Goal: Information Seeking & Learning: Check status

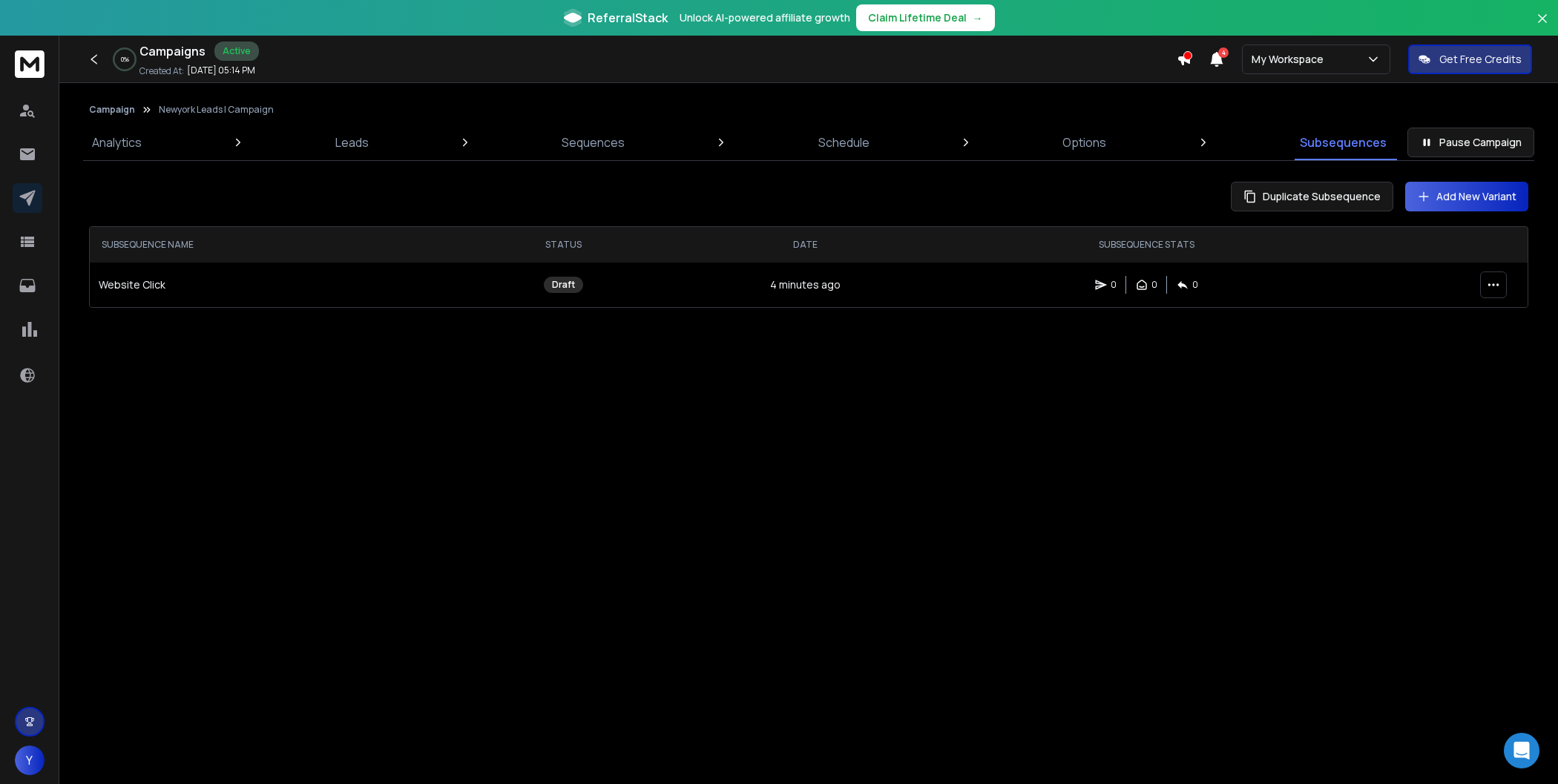
click at [135, 148] on p "Analytics" at bounding box center [116, 143] width 49 height 18
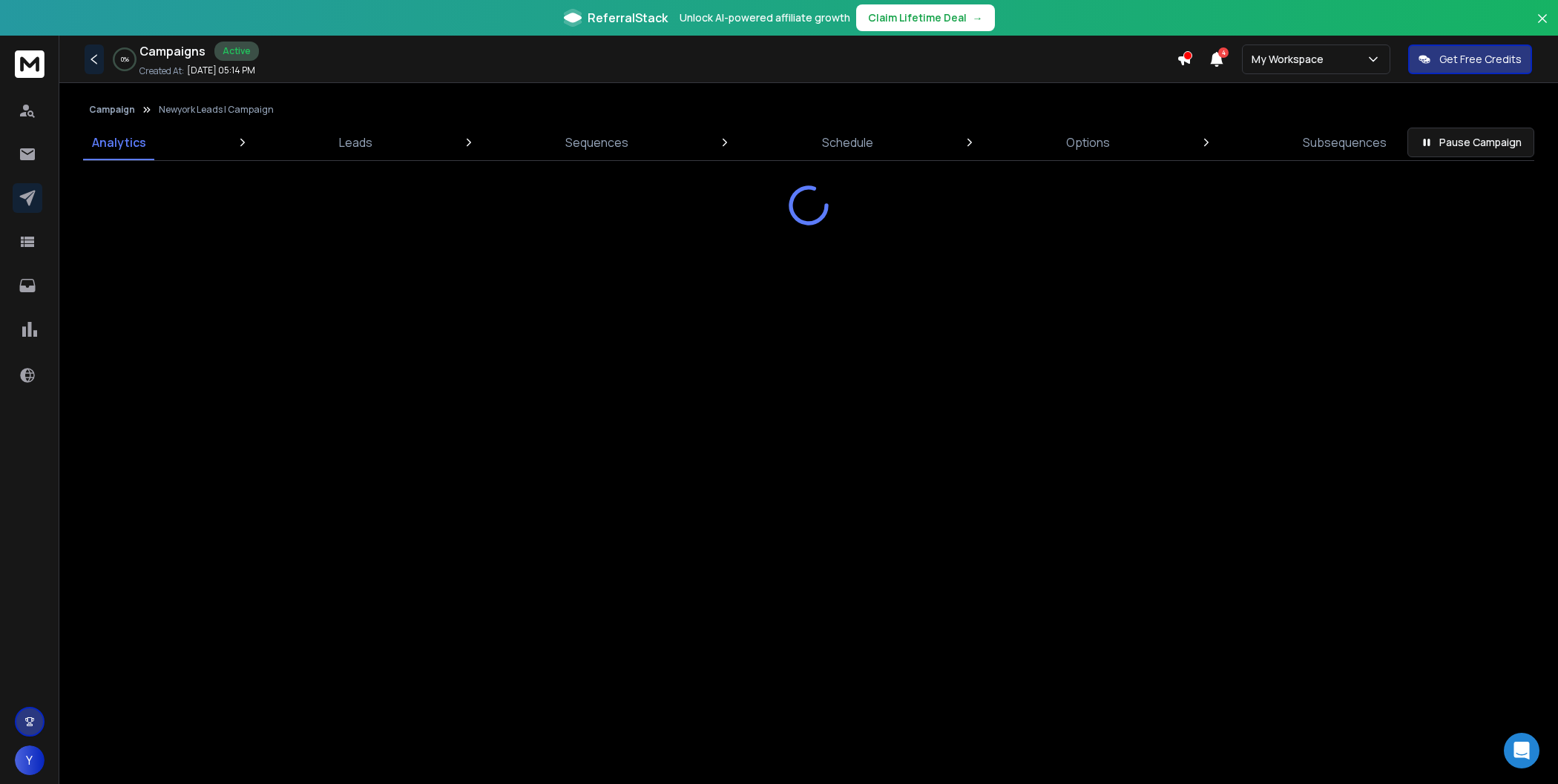
click at [97, 62] on icon at bounding box center [94, 59] width 13 height 13
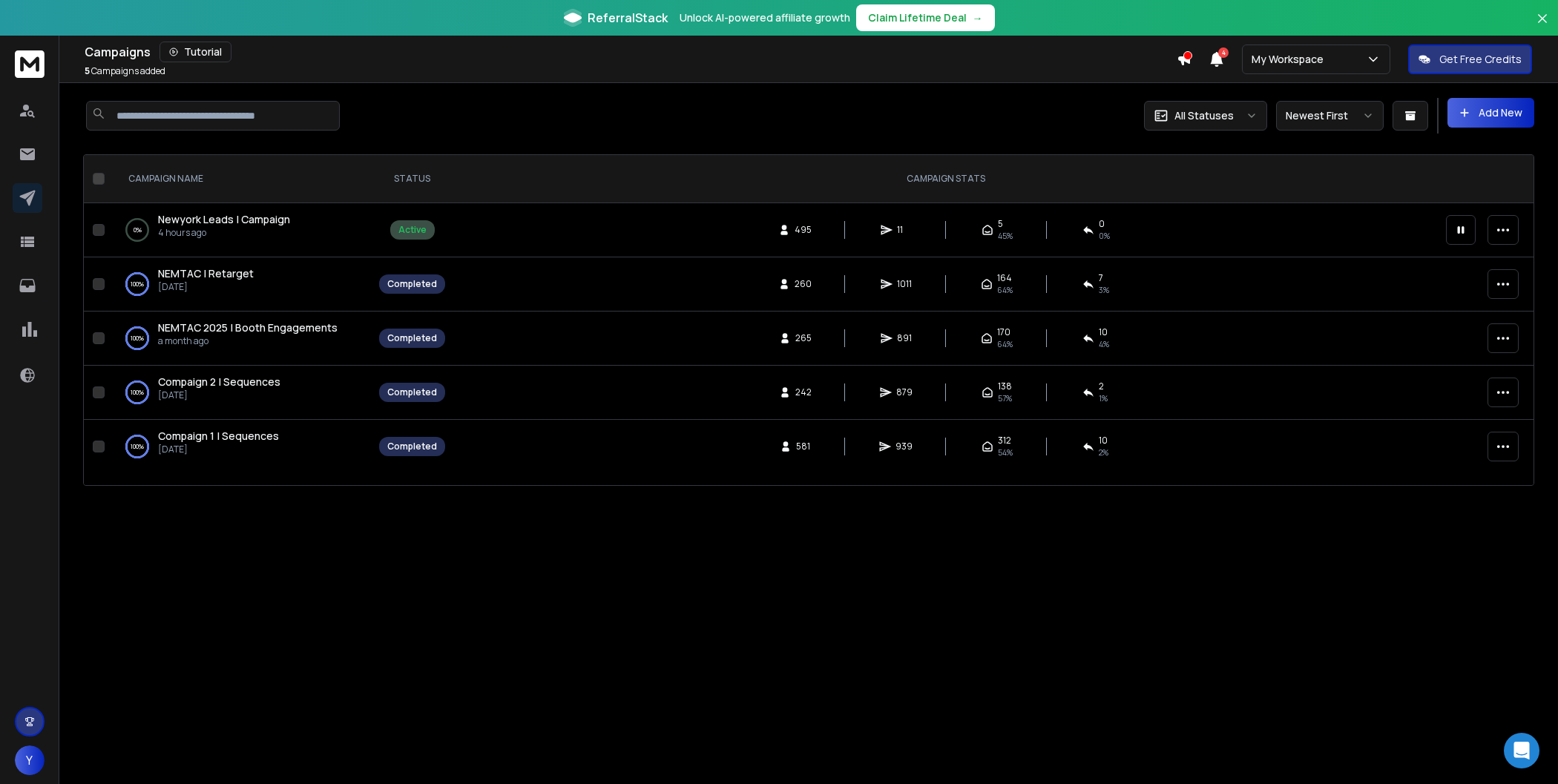
click at [635, 220] on div "495 11 5 45 % 0 0 %" at bounding box center [946, 229] width 965 height 24
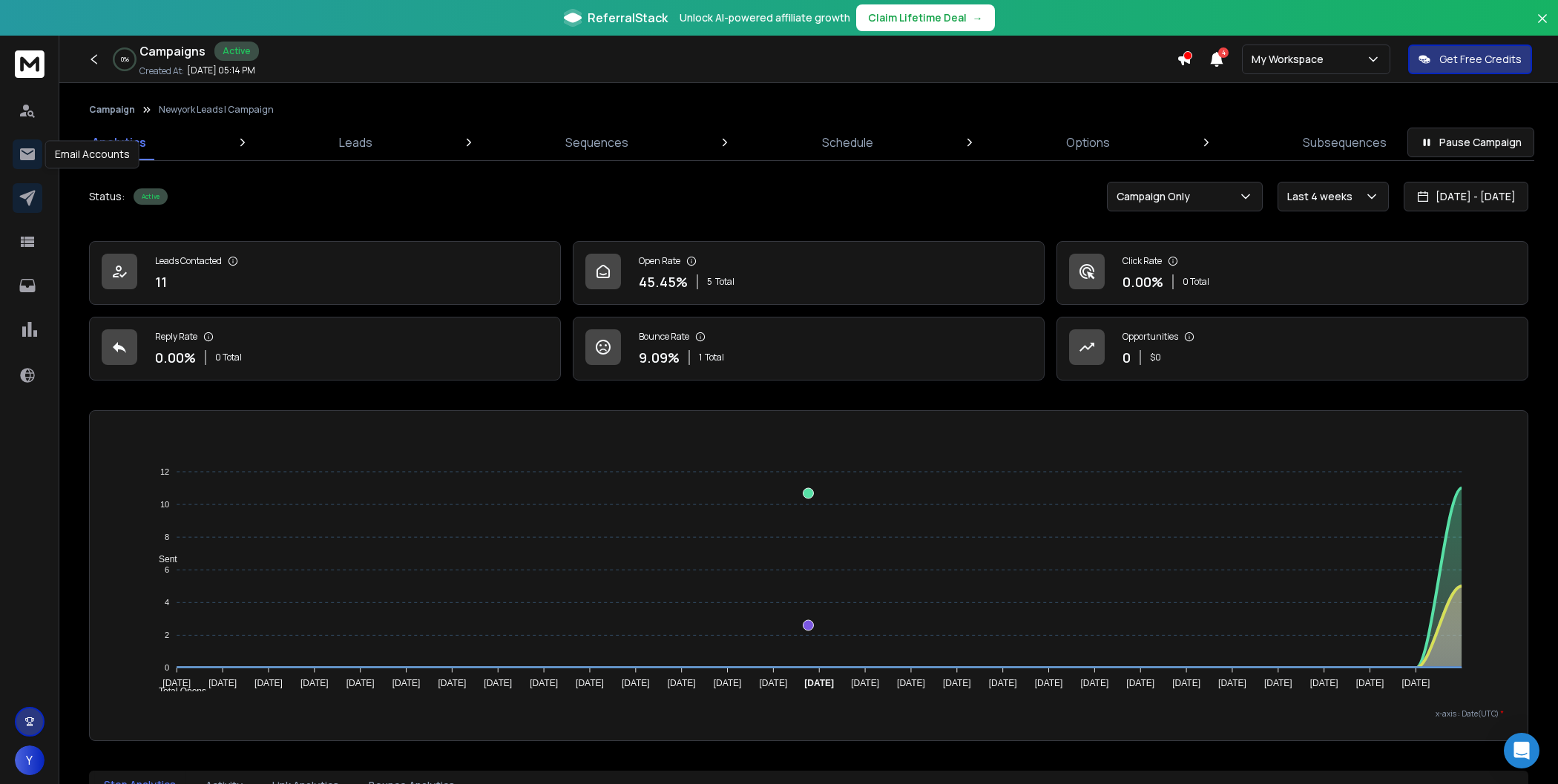
click at [35, 141] on link at bounding box center [28, 154] width 30 height 30
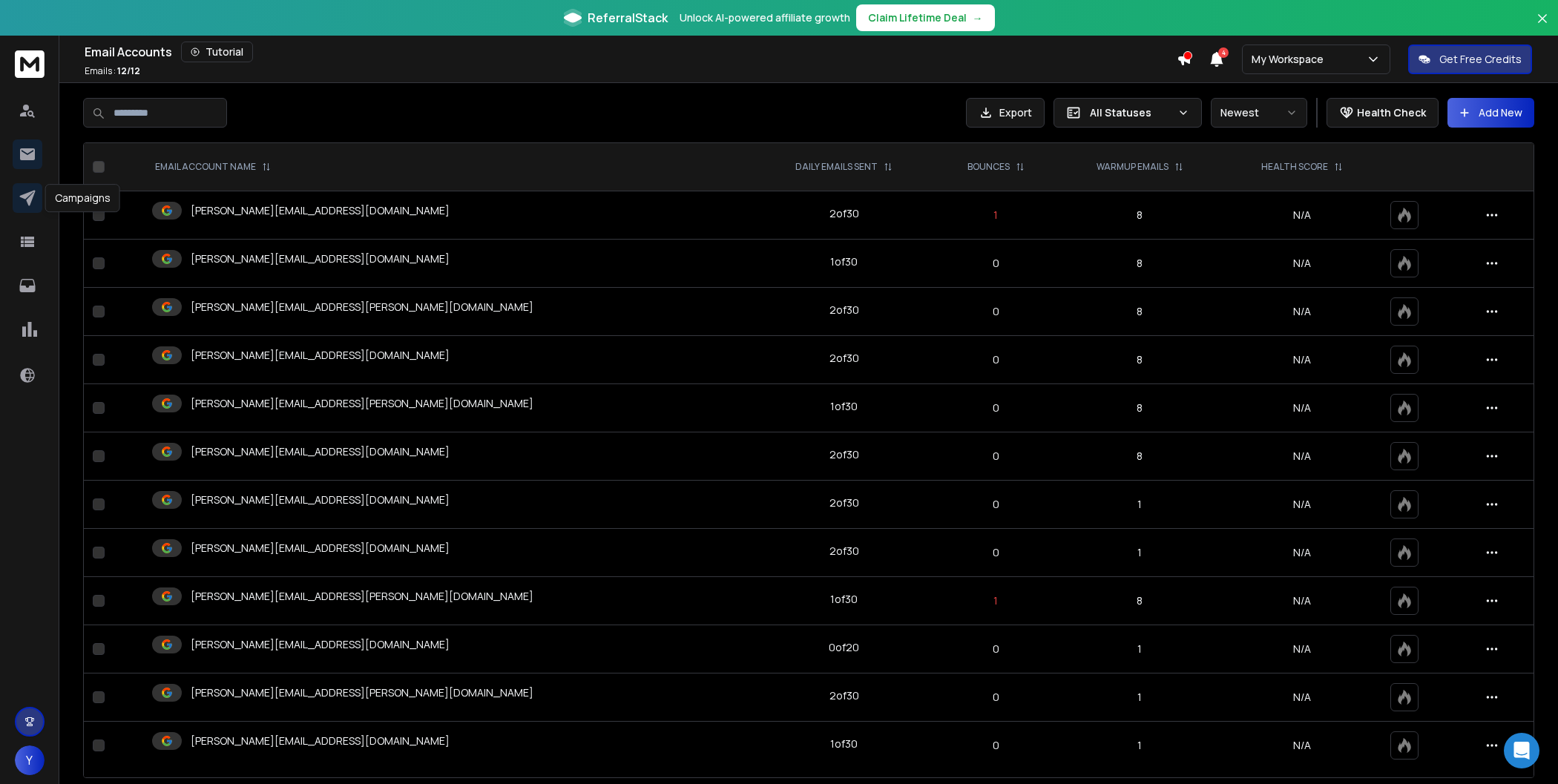
click at [31, 189] on icon at bounding box center [28, 198] width 18 height 18
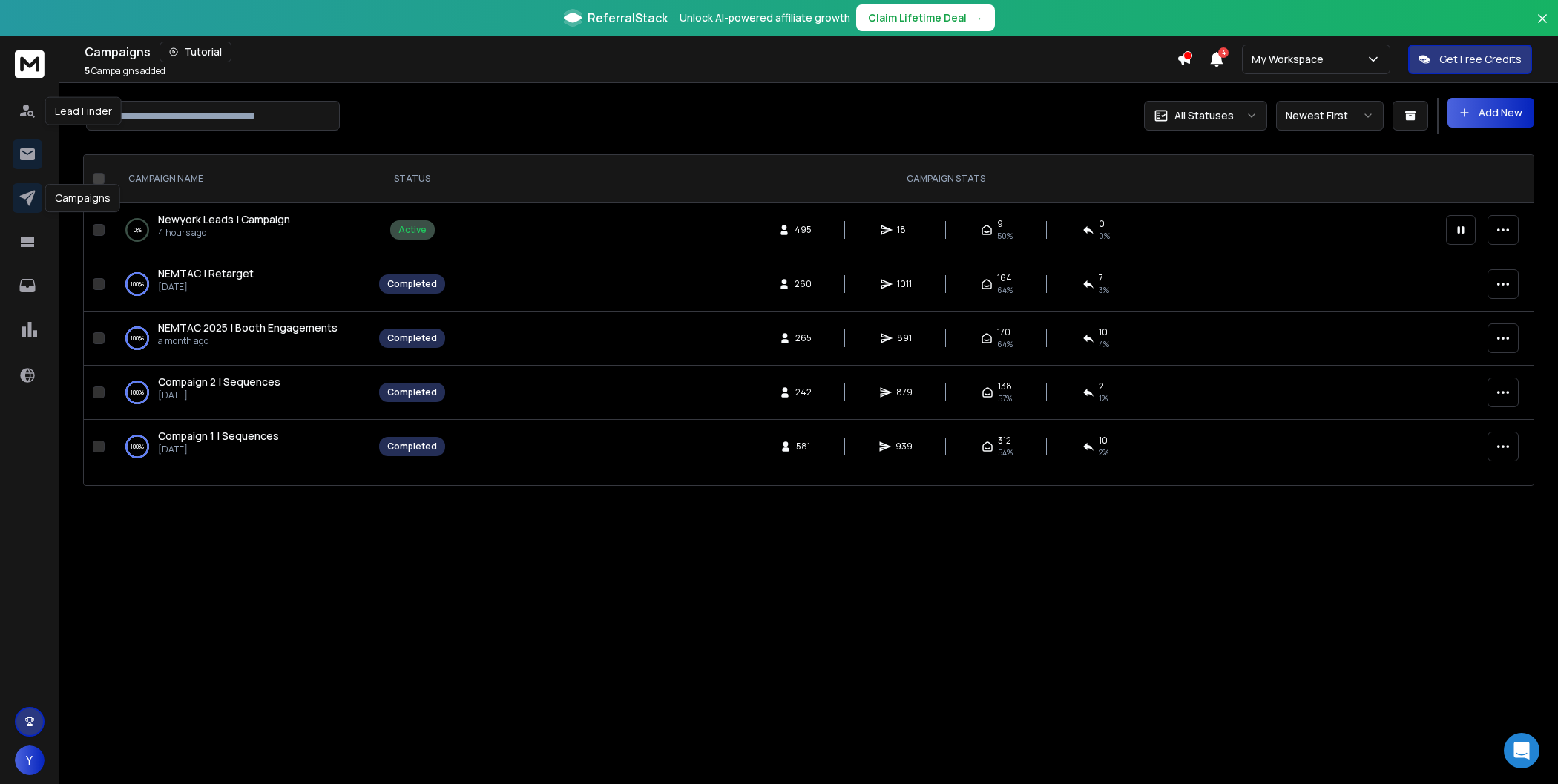
click at [29, 144] on link at bounding box center [28, 154] width 30 height 30
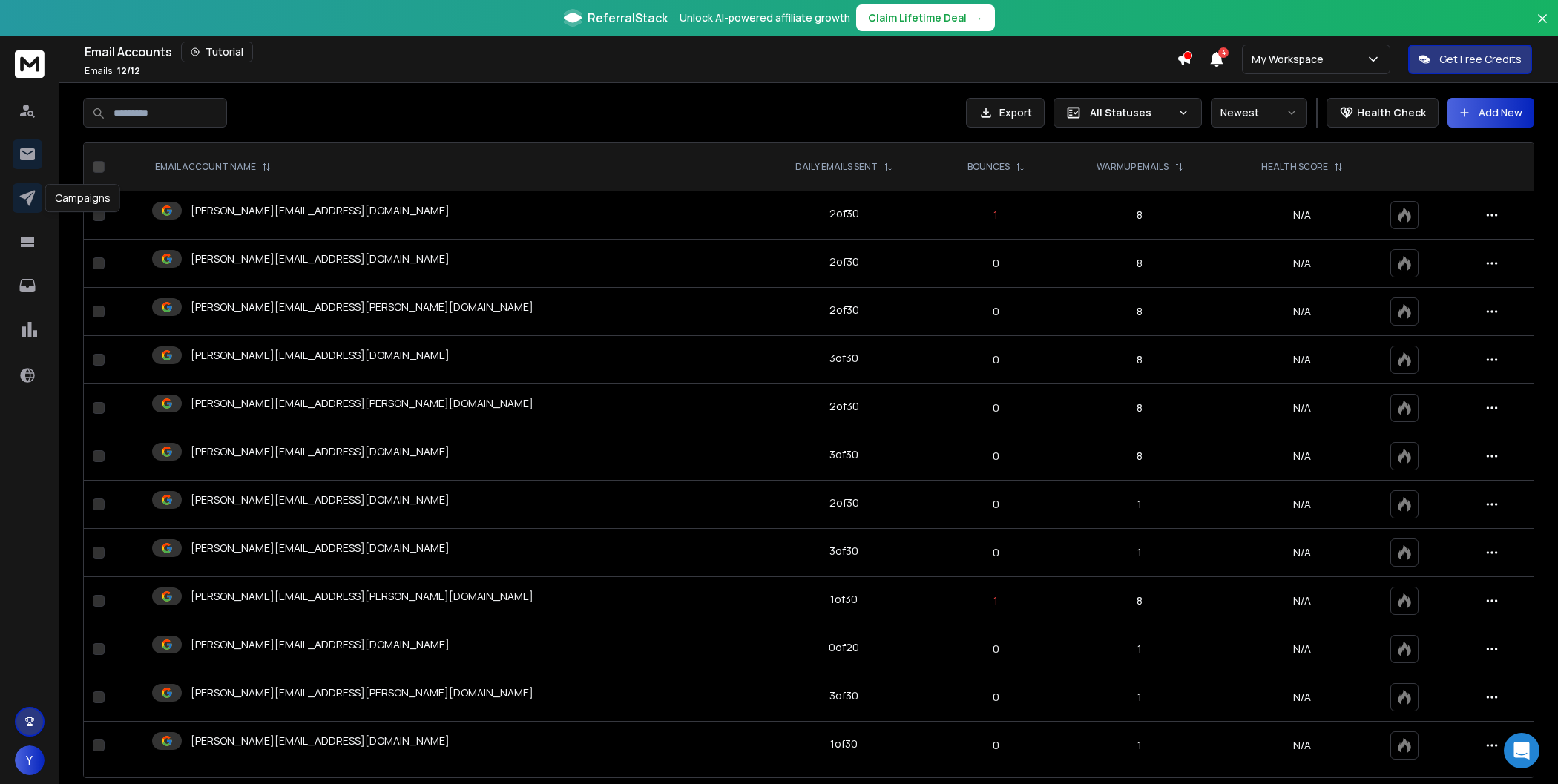
click at [29, 199] on icon at bounding box center [27, 198] width 15 height 15
